Goal: Task Accomplishment & Management: Manage account settings

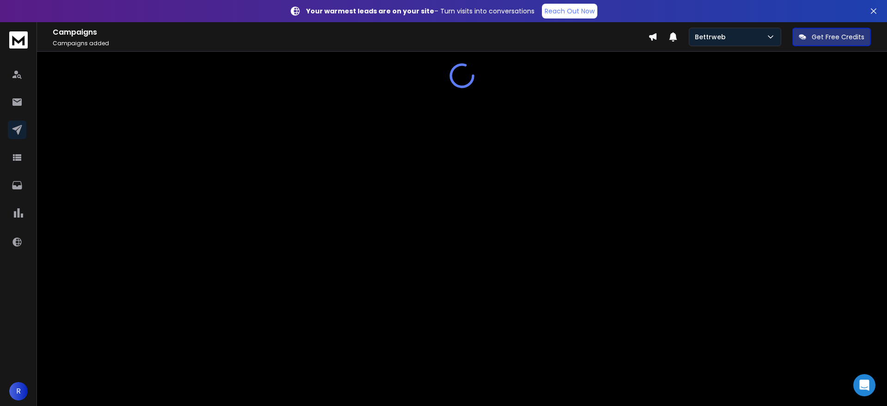
click at [751, 31] on button "Bettrweb" at bounding box center [735, 37] width 92 height 18
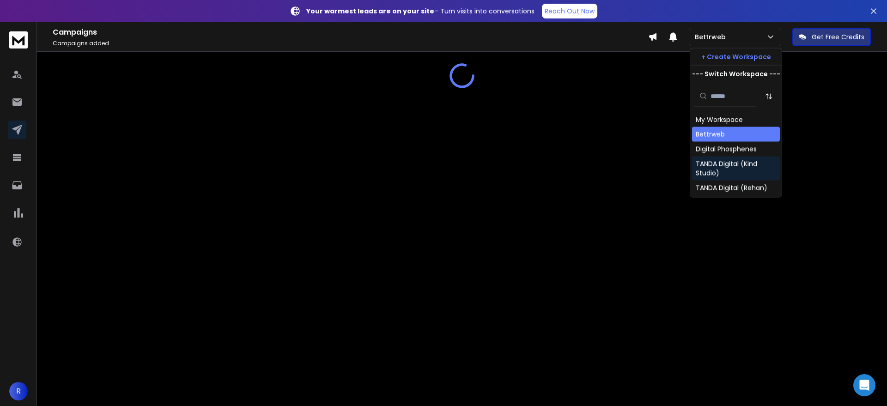
click at [722, 161] on div "TANDA Digital (Kind Studio)" at bounding box center [736, 168] width 80 height 18
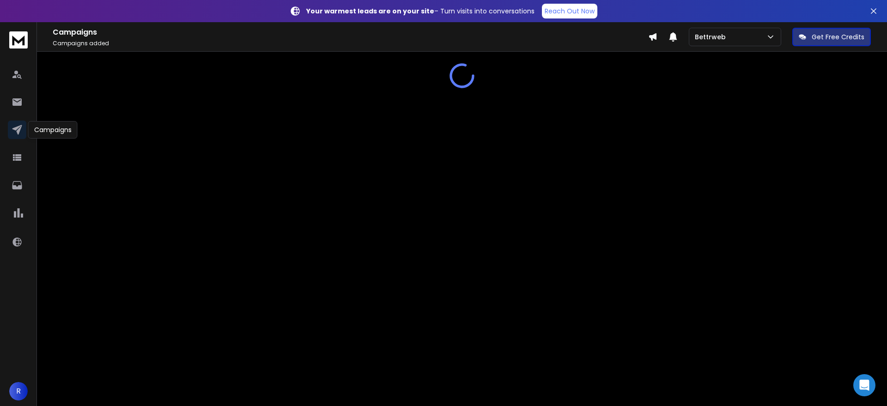
click at [18, 126] on icon at bounding box center [17, 129] width 11 height 11
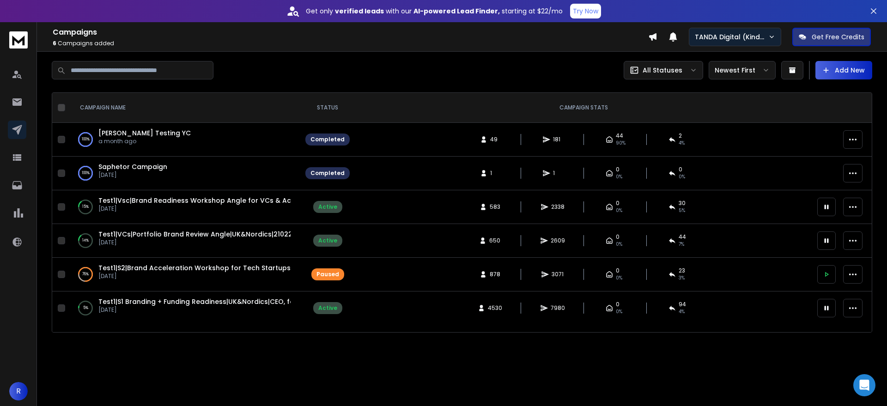
click at [726, 38] on p "TANDA Digital (Kind Studio)" at bounding box center [731, 36] width 73 height 9
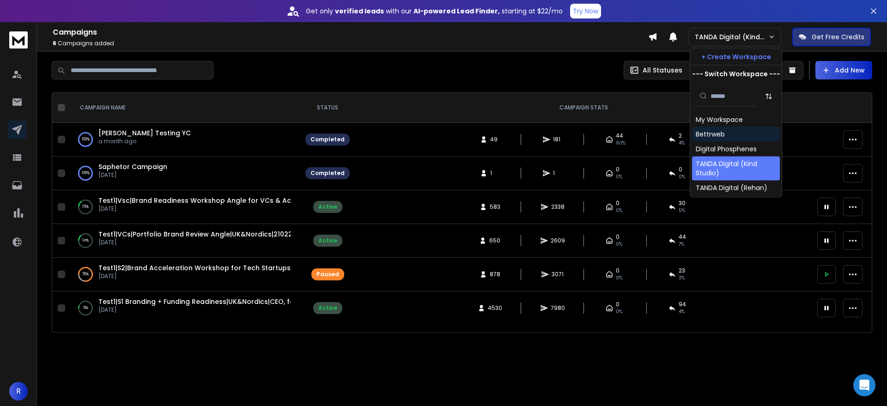
click at [719, 127] on div "Bettrweb" at bounding box center [736, 134] width 88 height 15
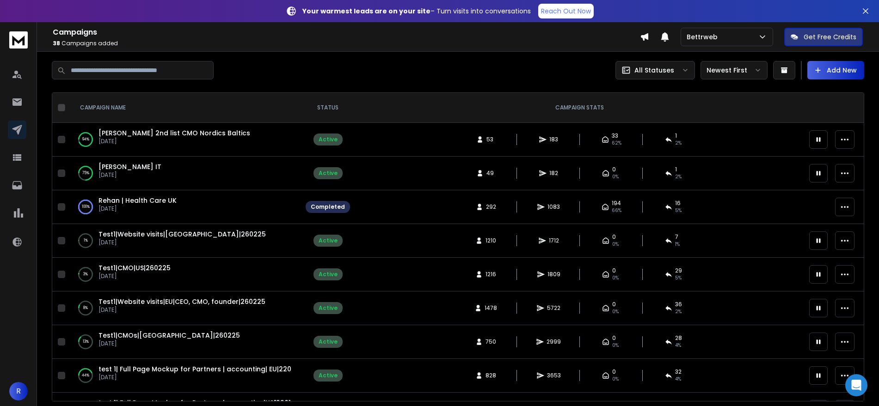
click at [0, 277] on div "R" at bounding box center [18, 216] width 37 height 388
click at [727, 39] on div "Bettrweb" at bounding box center [726, 36] width 80 height 9
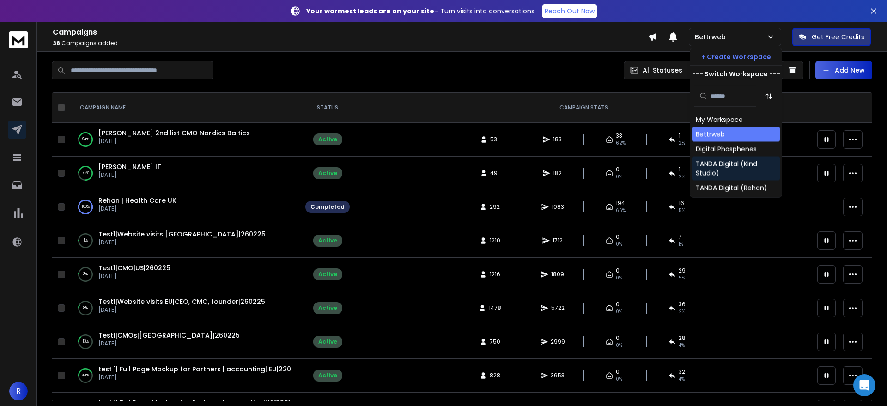
click at [751, 160] on div "TANDA Digital (Kind Studio)" at bounding box center [736, 168] width 80 height 18
